Goal: Check status: Check status

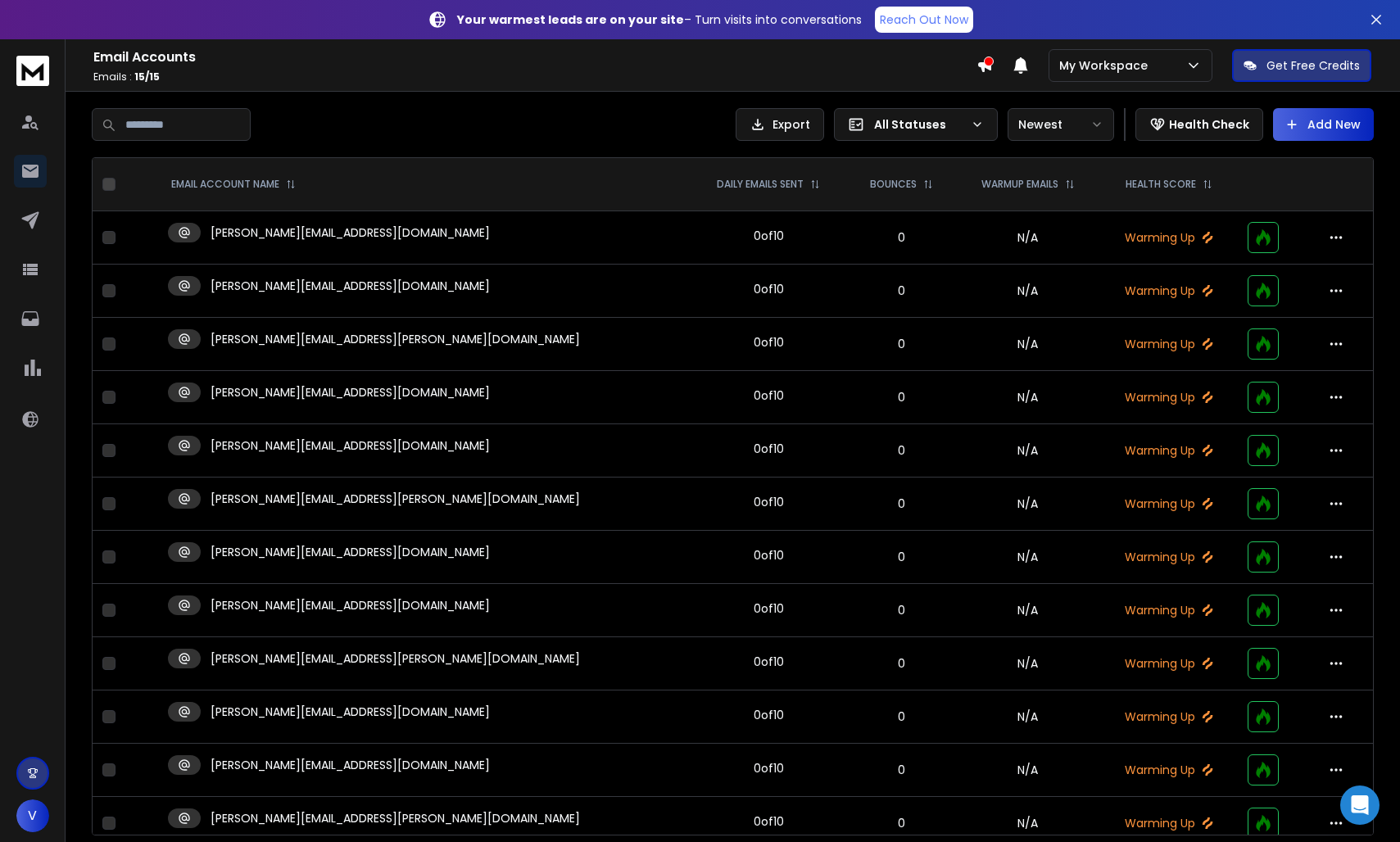
click at [449, 227] on div "[PERSON_NAME][EMAIL_ADDRESS][DOMAIN_NAME]" at bounding box center [423, 232] width 512 height 20
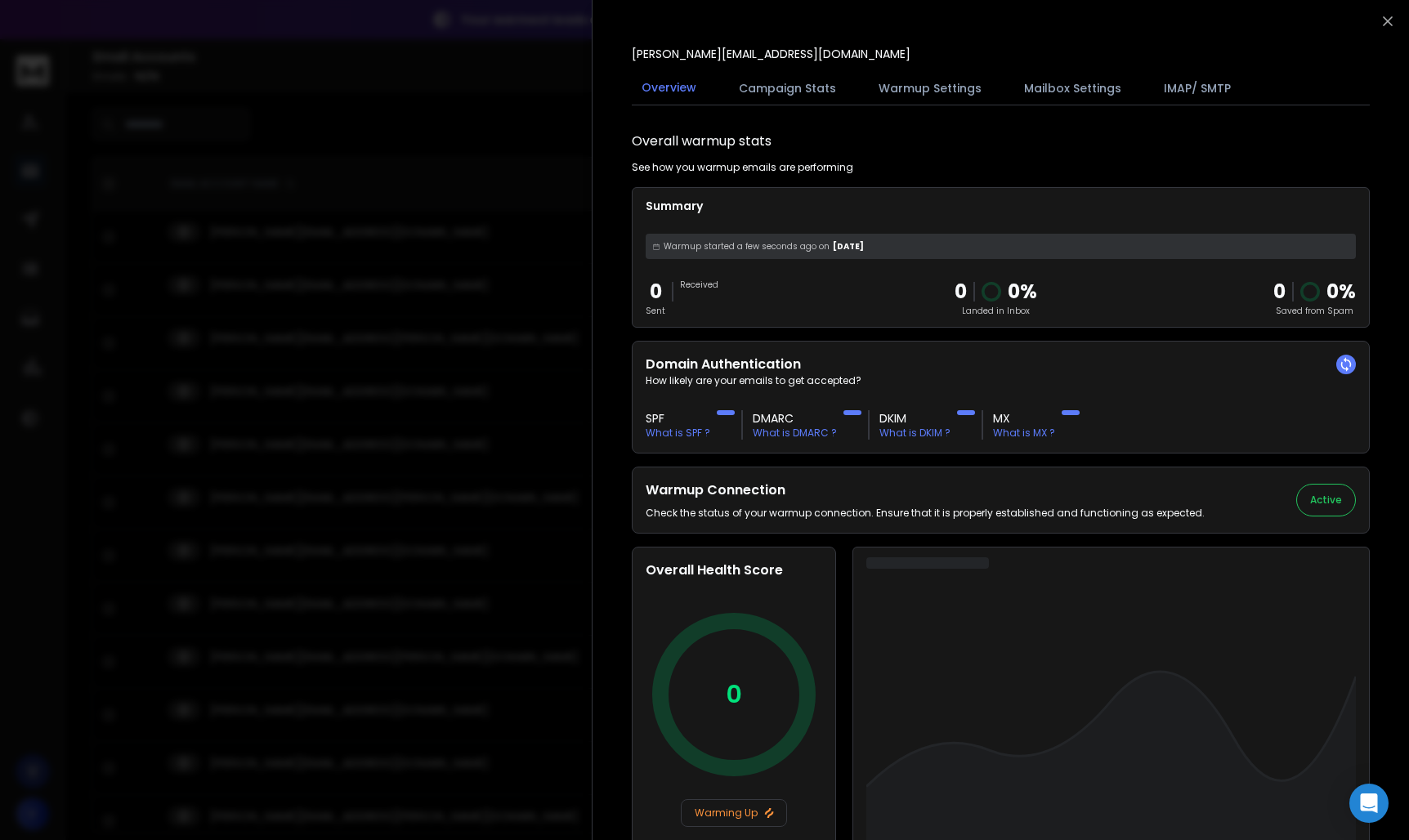
click at [448, 227] on div at bounding box center [704, 420] width 1409 height 840
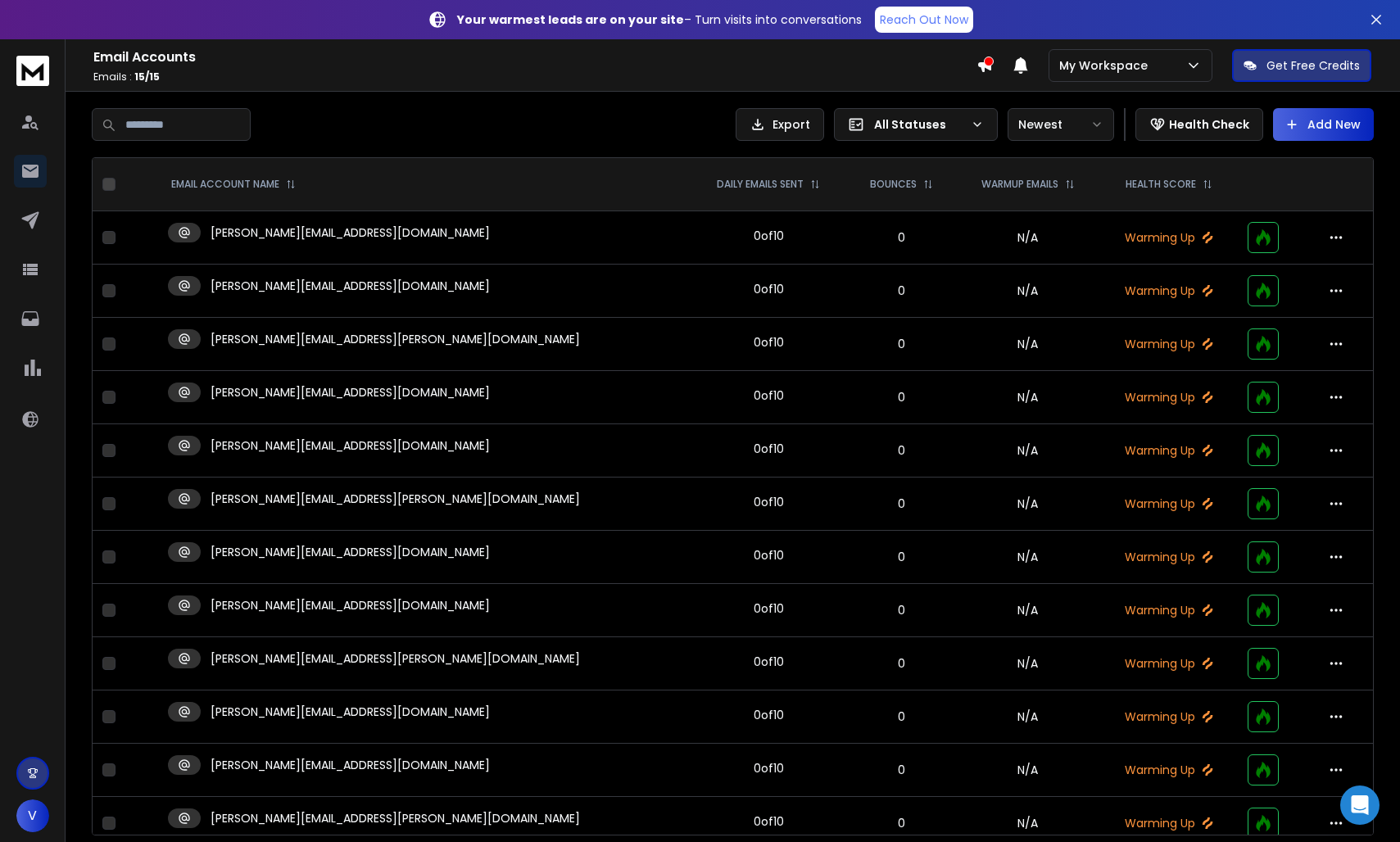
click at [497, 270] on td "[PERSON_NAME][EMAIL_ADDRESS][DOMAIN_NAME]" at bounding box center [424, 291] width 532 height 53
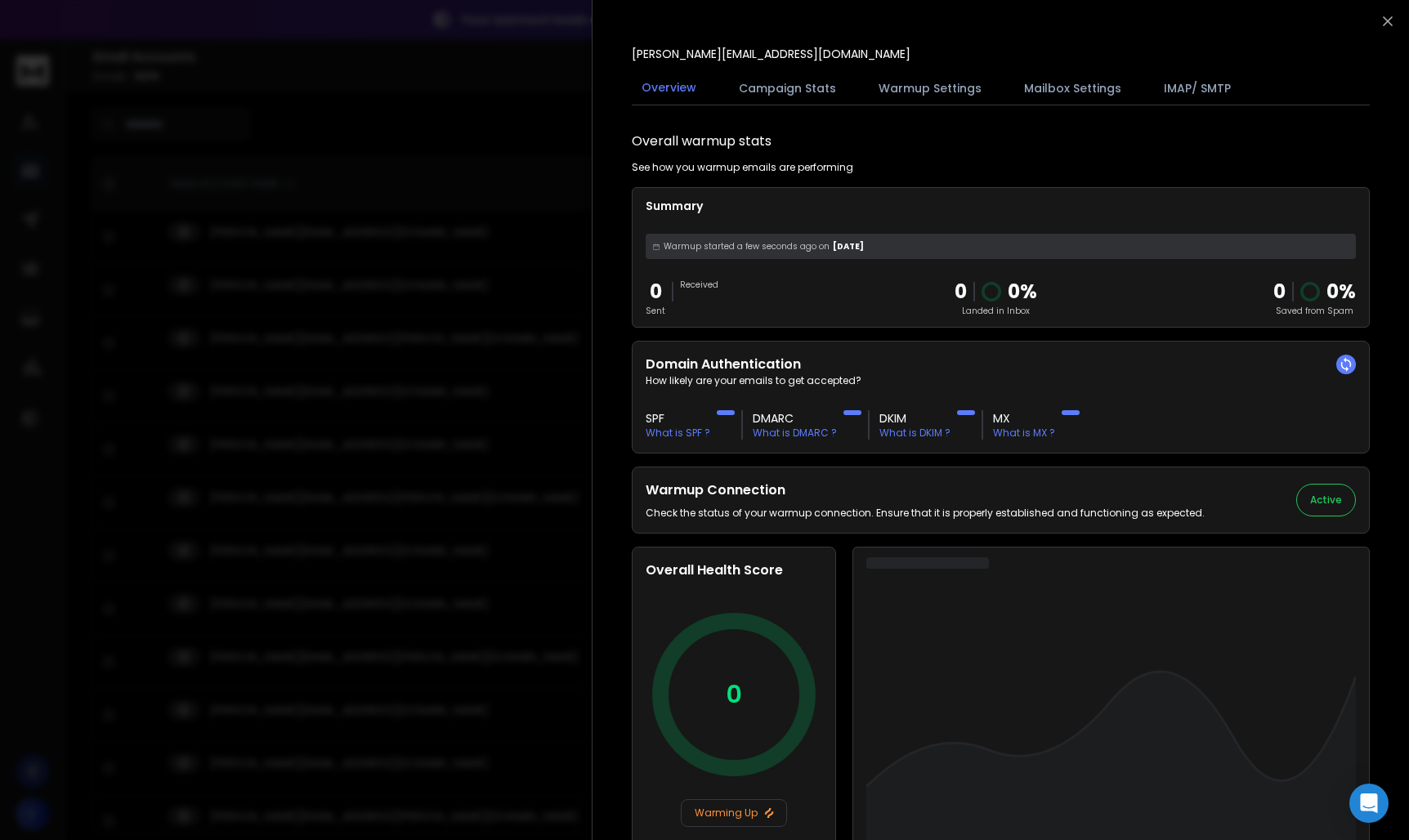
click at [587, 448] on div at bounding box center [704, 420] width 1409 height 840
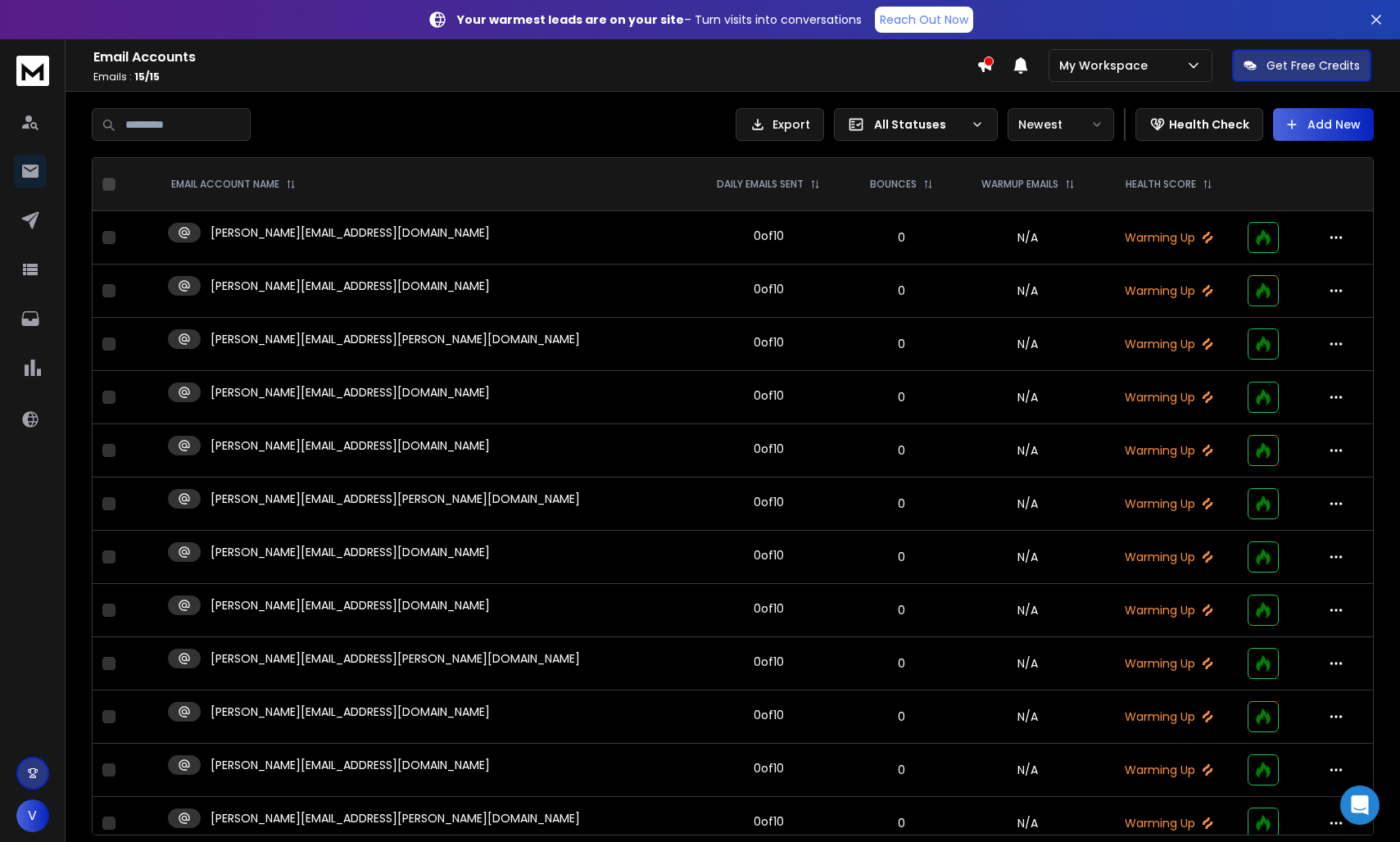
click at [499, 544] on div "[PERSON_NAME][EMAIL_ADDRESS][DOMAIN_NAME]" at bounding box center [423, 552] width 512 height 20
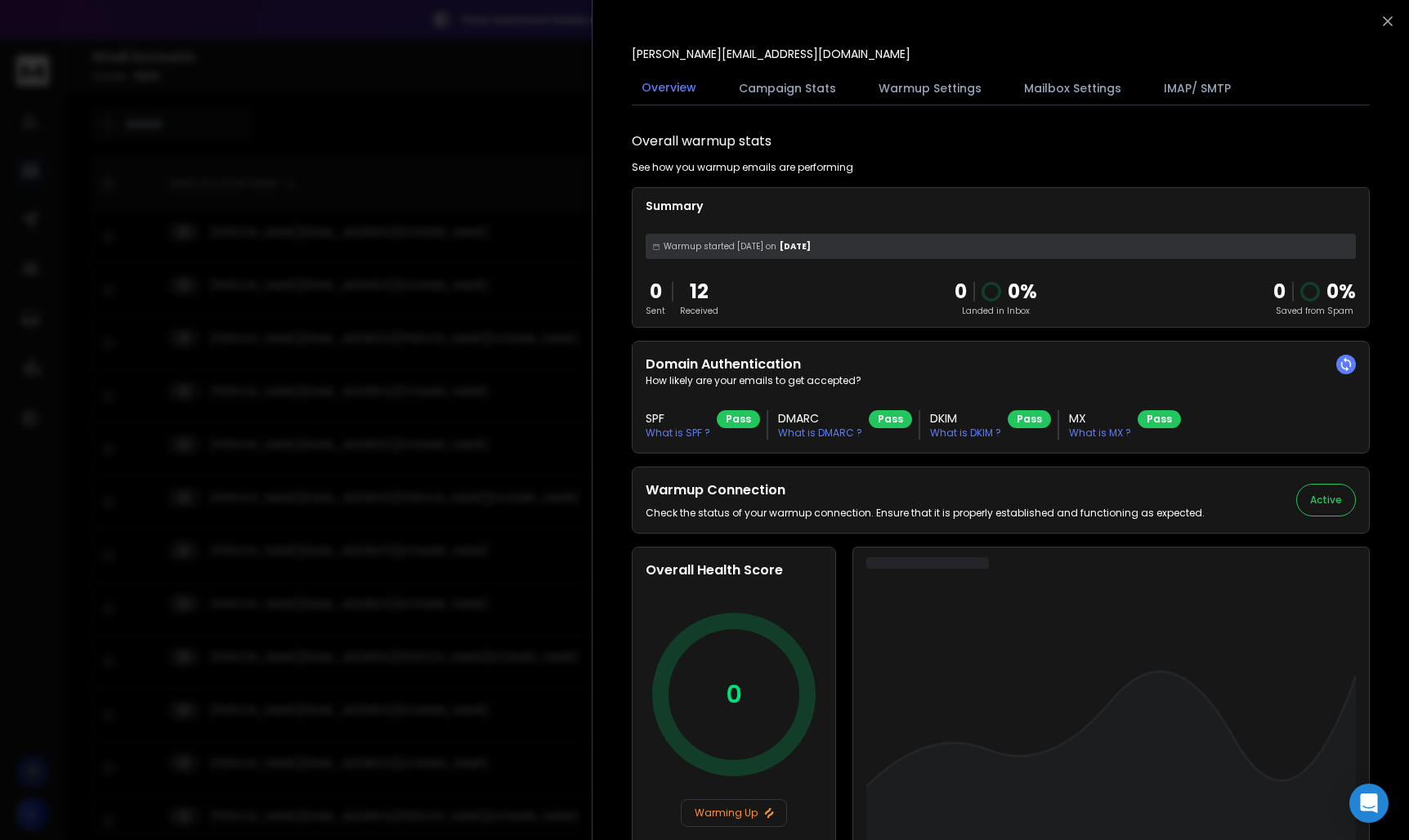
click at [498, 543] on div at bounding box center [704, 420] width 1409 height 840
